Goal: Task Accomplishment & Management: Manage account settings

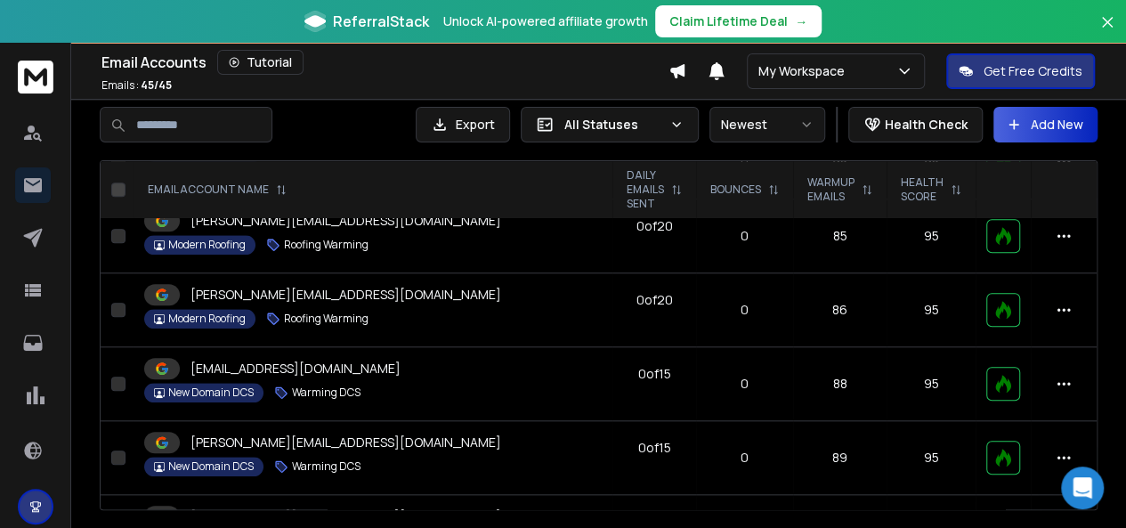
scroll to position [1068, 0]
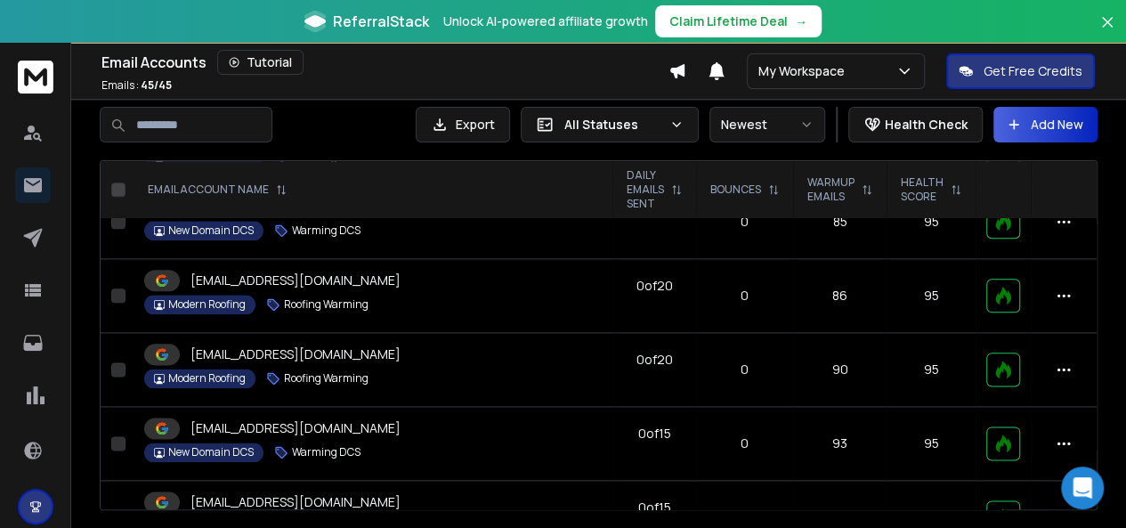
click at [887, 264] on td "95" at bounding box center [931, 296] width 89 height 74
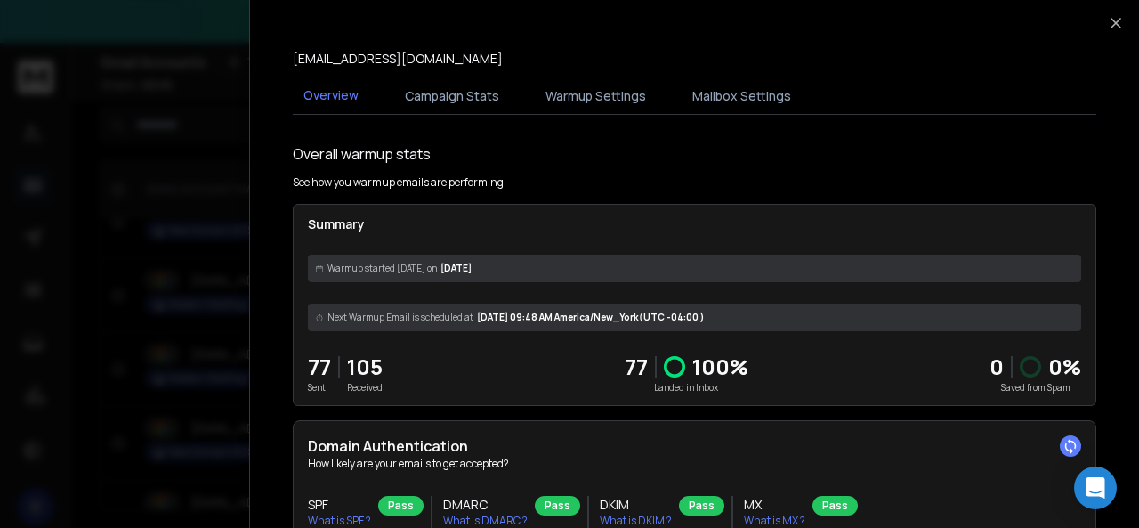
click at [179, 223] on div at bounding box center [569, 264] width 1139 height 528
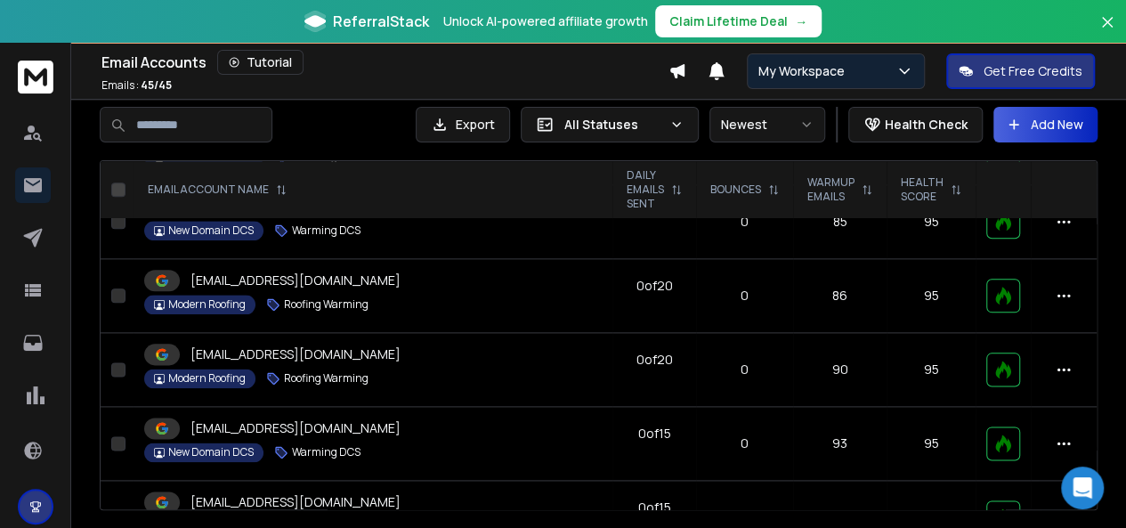
click at [908, 64] on icon "button" at bounding box center [904, 71] width 18 height 18
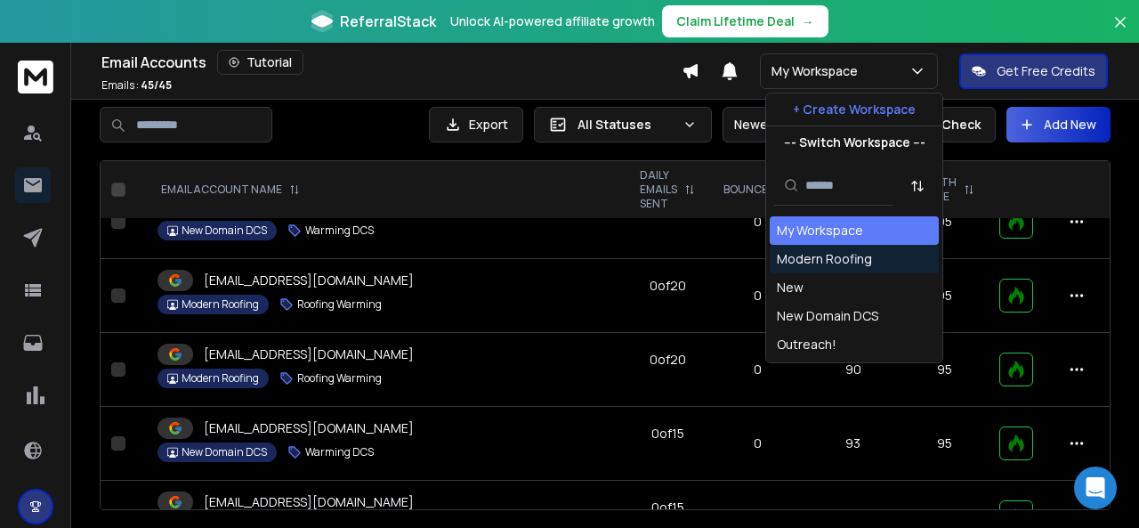
click at [835, 263] on div "Modern Roofing" at bounding box center [824, 259] width 95 height 18
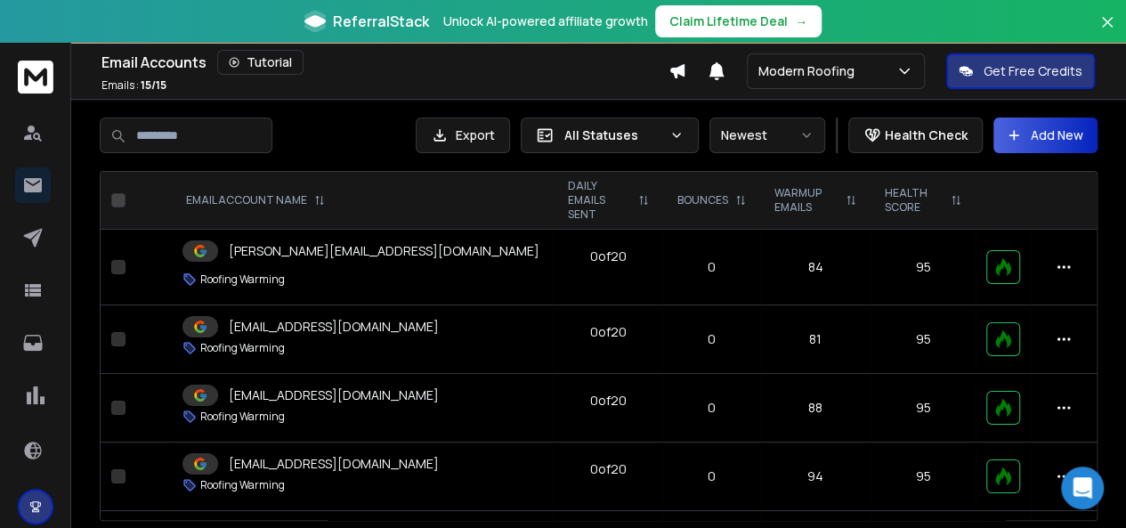
click at [760, 260] on td "84" at bounding box center [815, 268] width 110 height 76
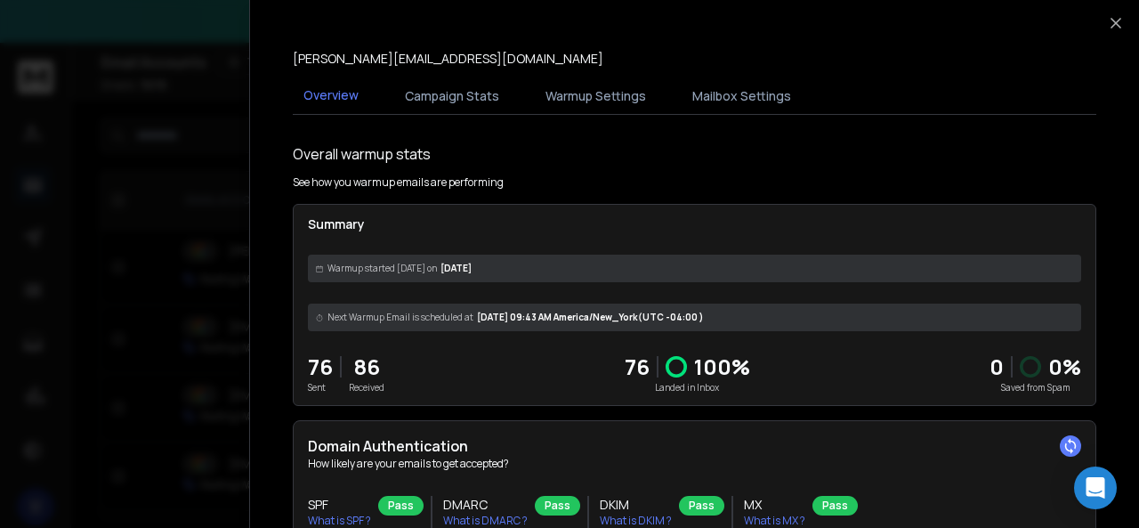
click at [608, 87] on button "Warmup Settings" at bounding box center [596, 96] width 122 height 39
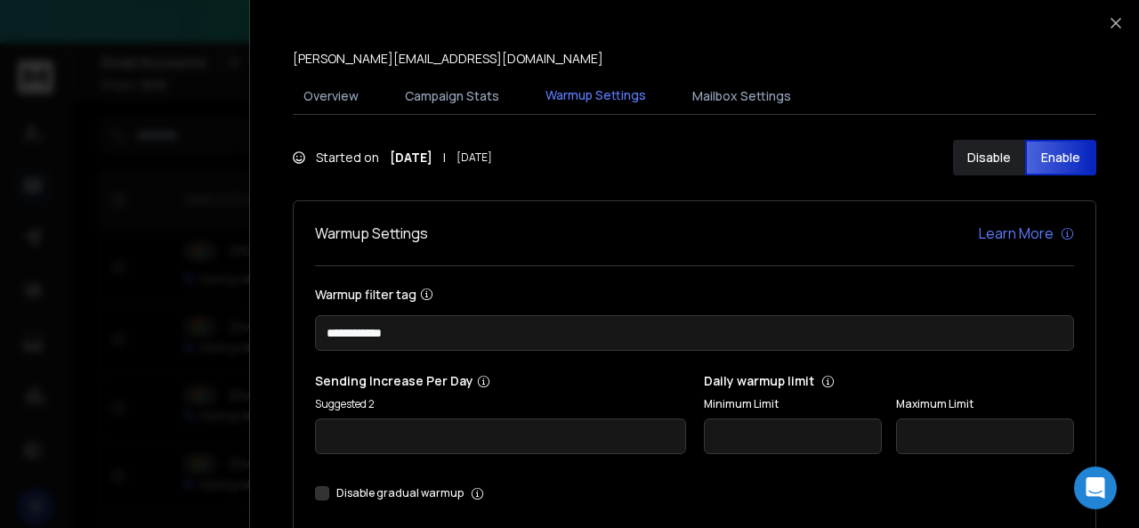
click at [1112, 20] on icon "button" at bounding box center [1116, 23] width 9 height 9
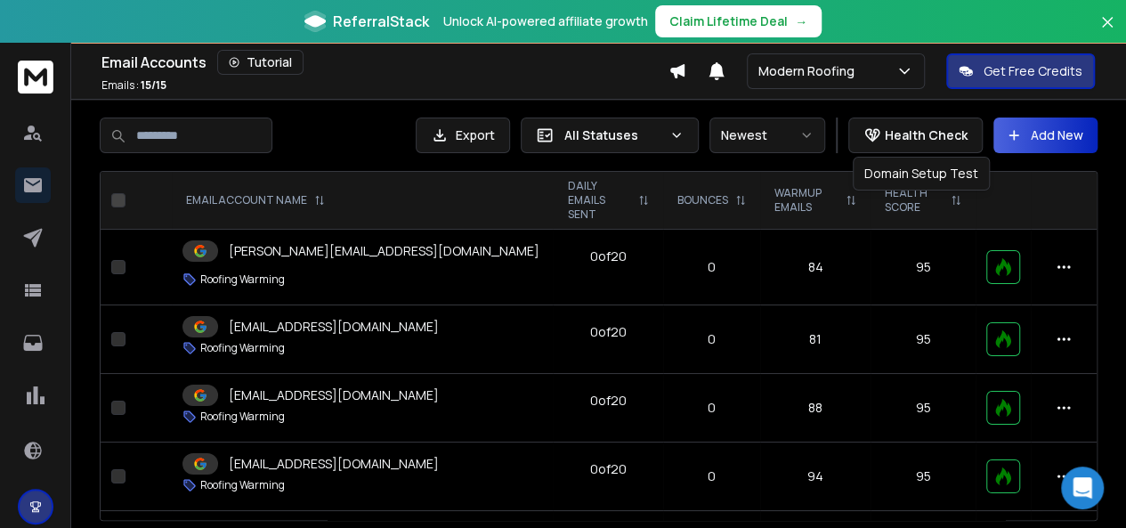
click at [921, 147] on button "Health Check" at bounding box center [915, 135] width 134 height 36
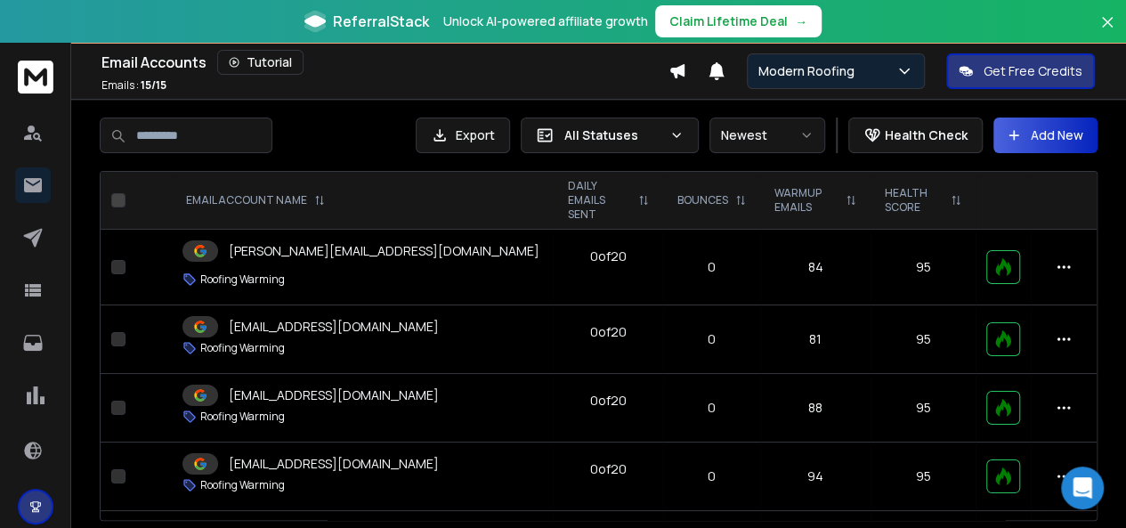
click at [840, 68] on p "Modern Roofing" at bounding box center [809, 71] width 103 height 18
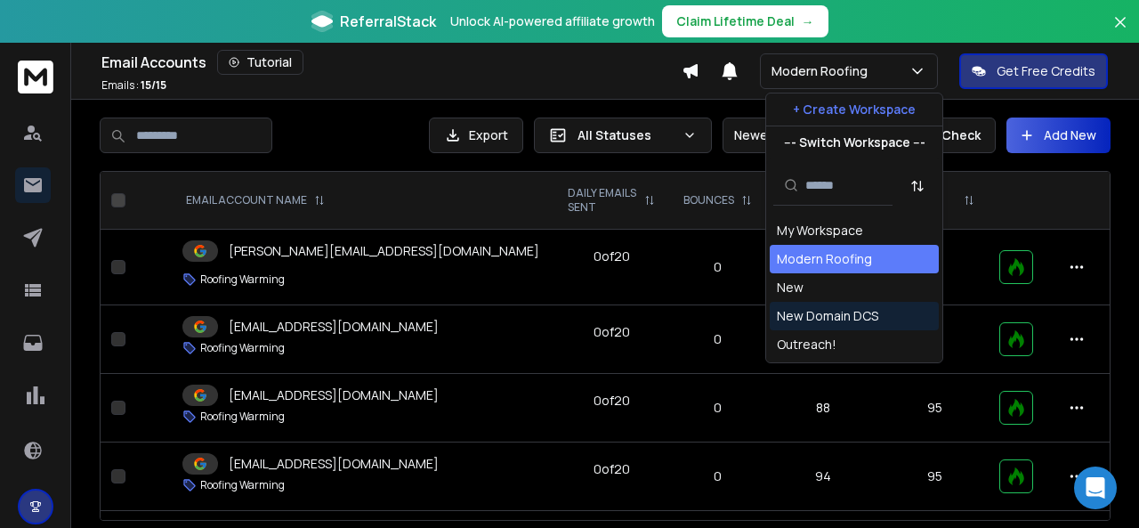
click at [846, 316] on div "New Domain DCS" at bounding box center [827, 316] width 101 height 18
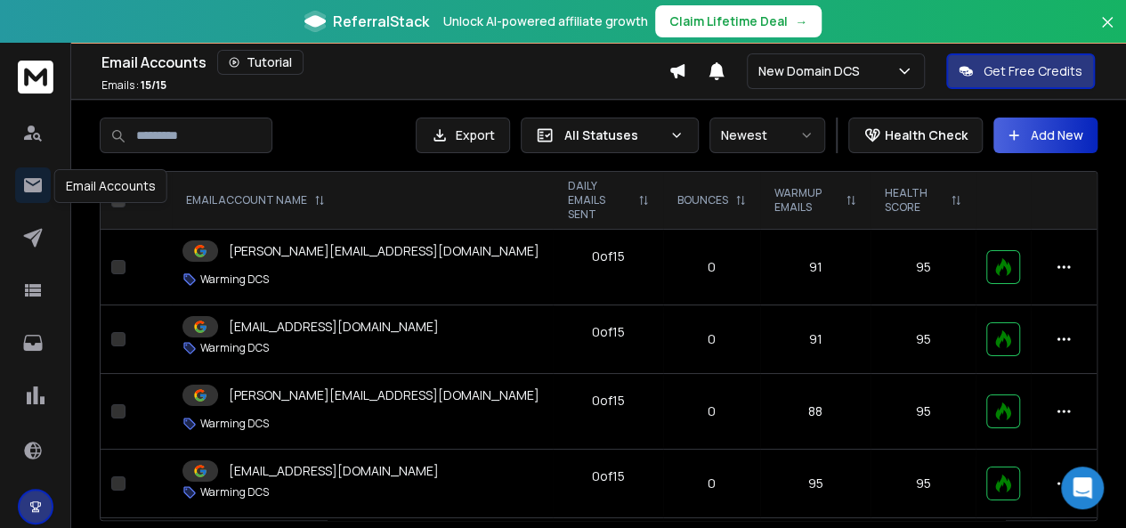
click at [37, 168] on link at bounding box center [33, 185] width 36 height 36
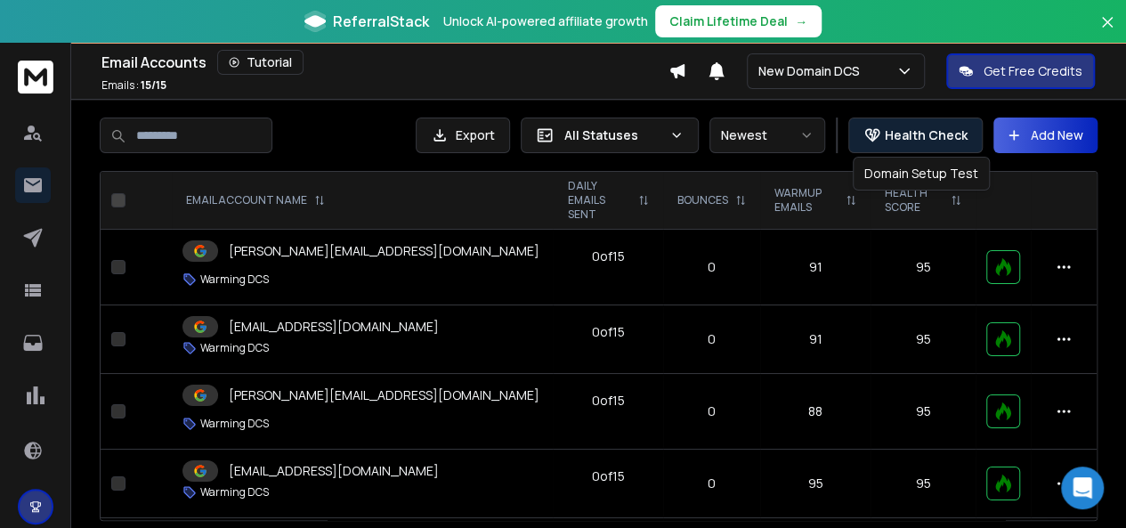
click at [879, 133] on icon at bounding box center [872, 135] width 18 height 18
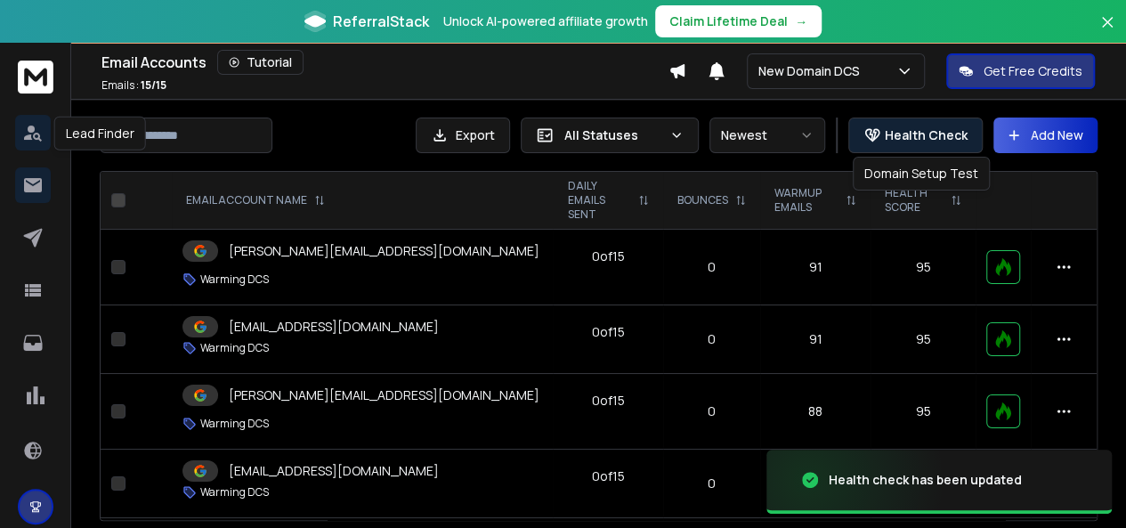
click at [41, 143] on link at bounding box center [33, 133] width 36 height 36
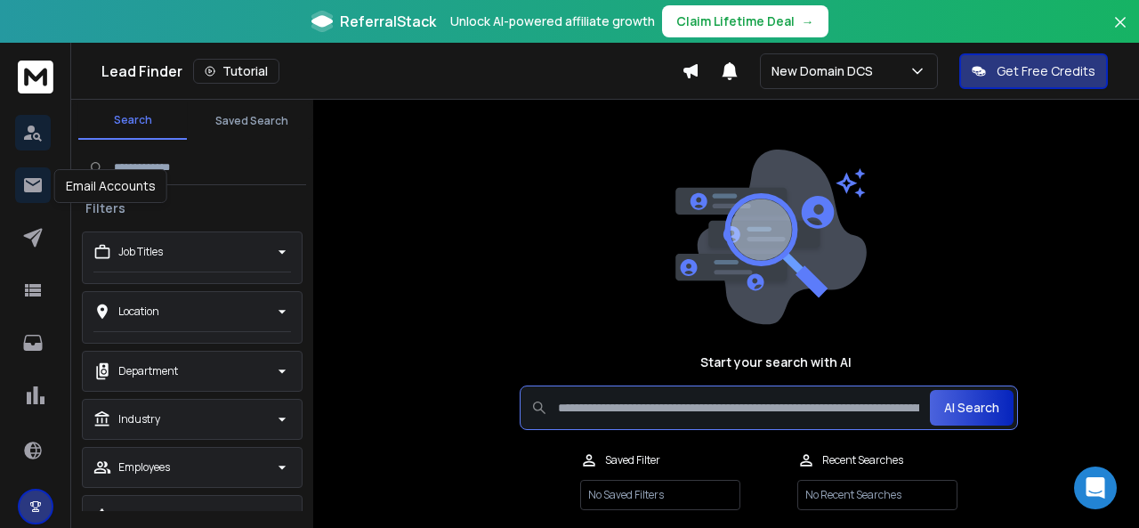
click at [32, 195] on icon at bounding box center [32, 184] width 21 height 21
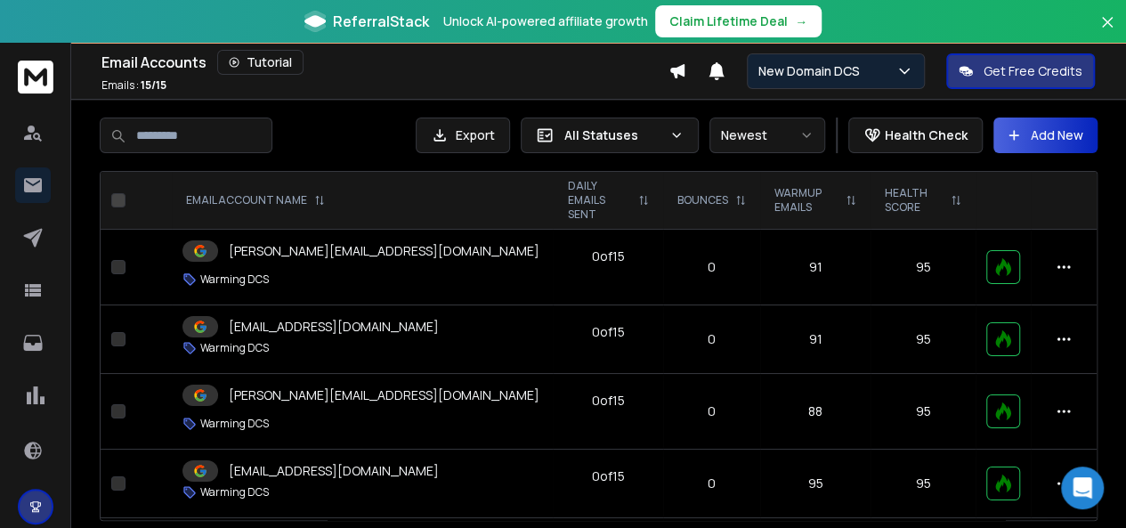
click at [822, 73] on p "New Domain DCS" at bounding box center [812, 71] width 109 height 18
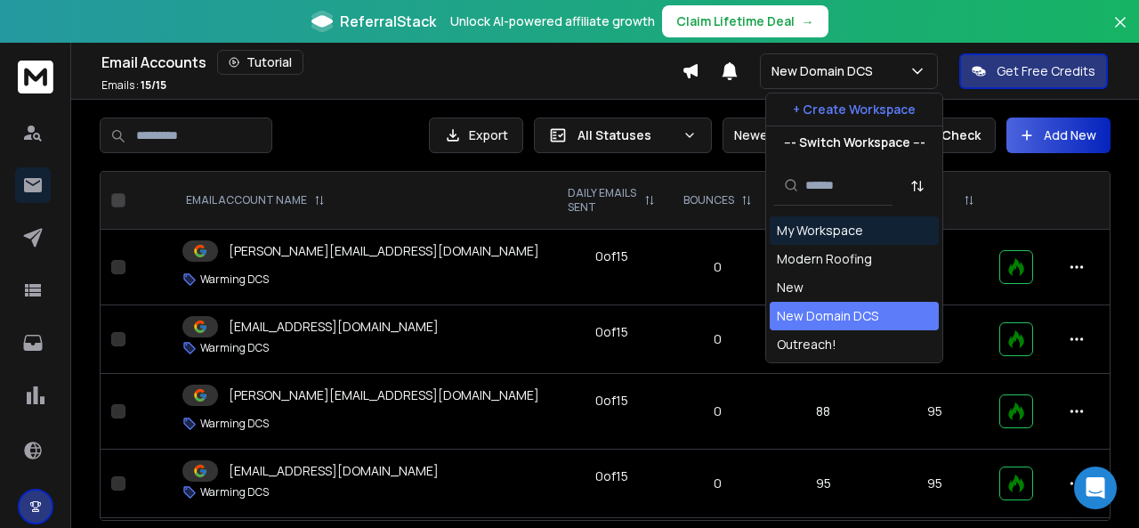
click at [787, 236] on div "My Workspace" at bounding box center [820, 231] width 86 height 18
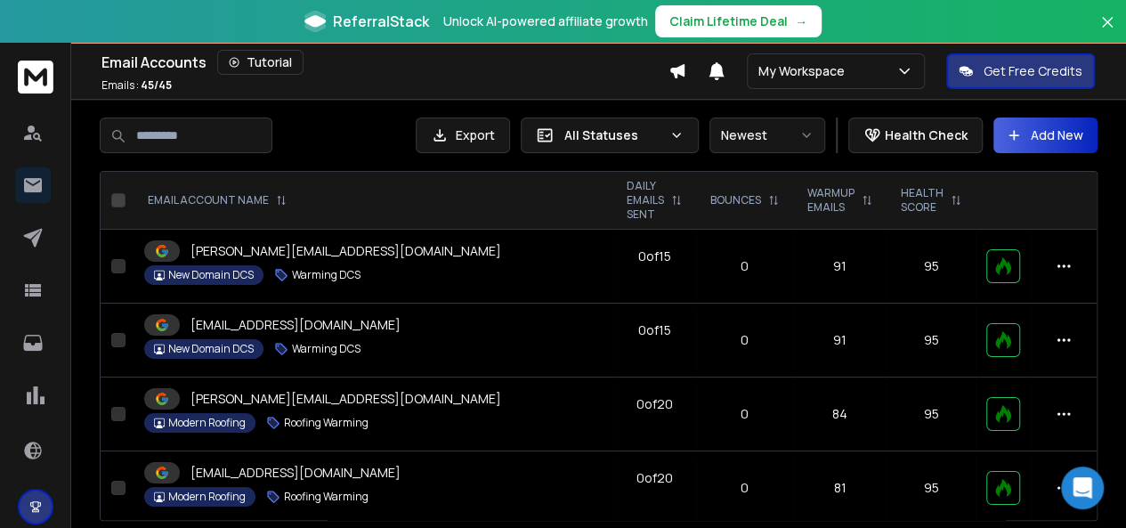
click at [901, 209] on p "HEALTH SCORE" at bounding box center [922, 200] width 43 height 28
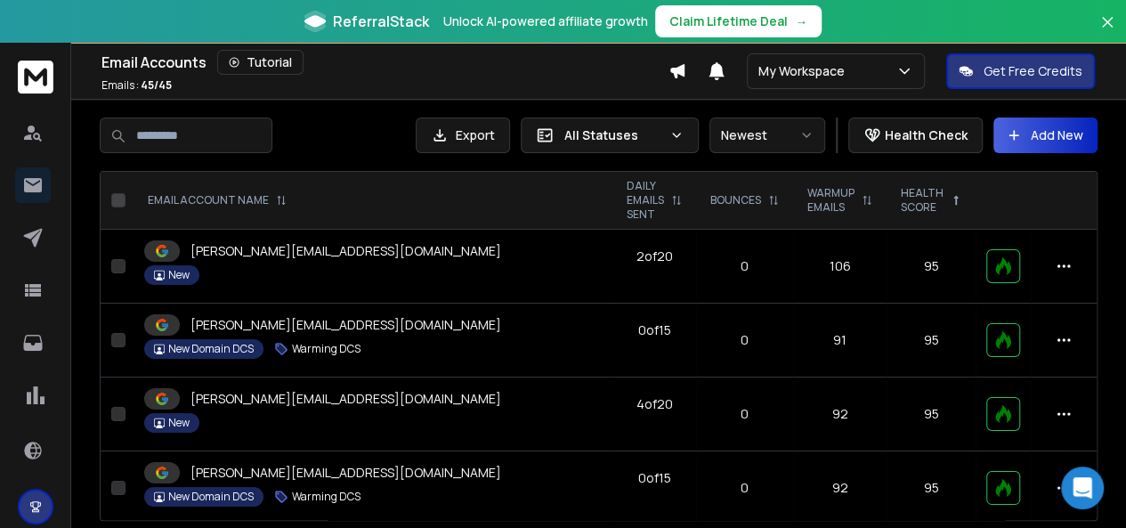
click at [908, 253] on td "95" at bounding box center [931, 267] width 89 height 74
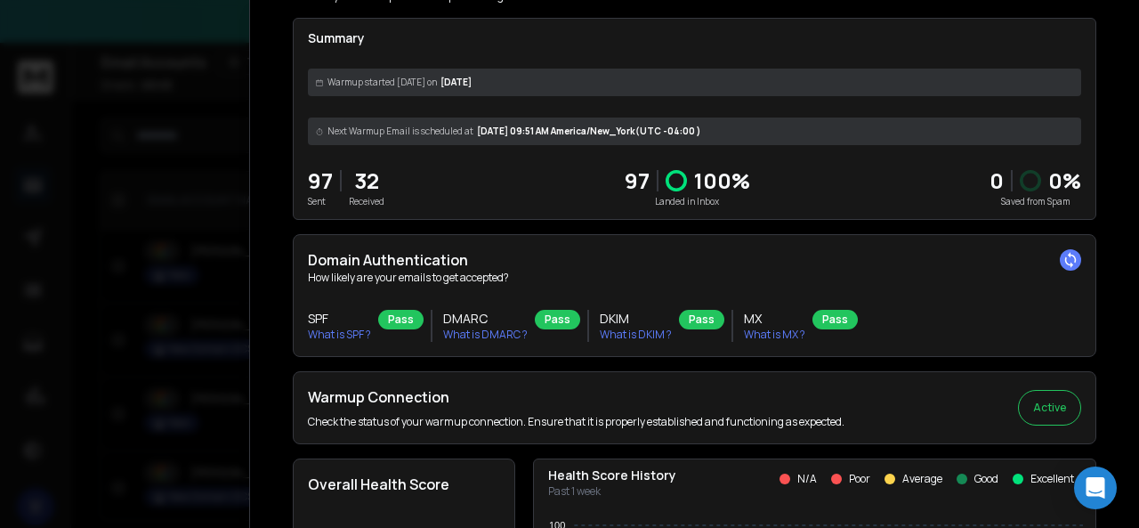
scroll to position [178, 0]
